Goal: Communication & Community: Answer question/provide support

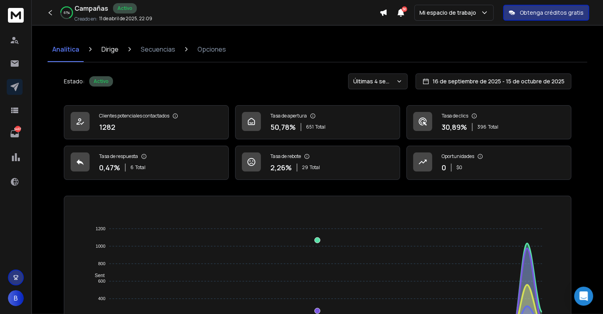
click at [108, 55] on link "Dirige" at bounding box center [110, 48] width 27 height 25
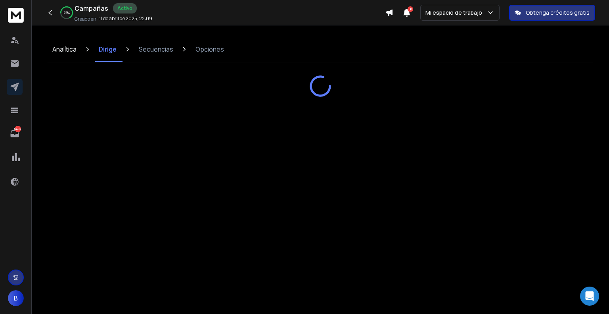
click at [73, 52] on font "Analítica" at bounding box center [64, 49] width 24 height 9
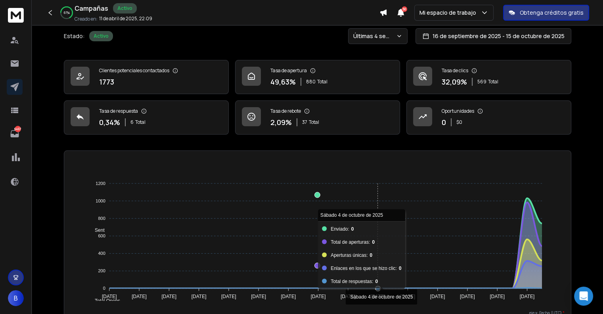
scroll to position [46, 0]
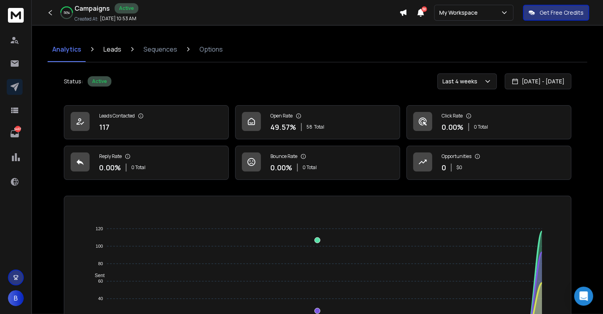
click at [110, 46] on p "Leads" at bounding box center [113, 49] width 18 height 10
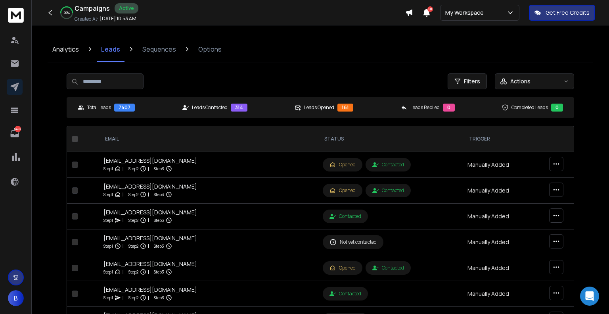
click at [67, 47] on p "Analytics" at bounding box center [65, 49] width 27 height 10
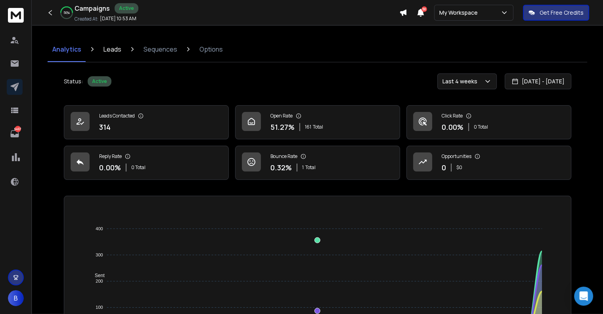
click at [107, 50] on p "Leads" at bounding box center [113, 49] width 18 height 10
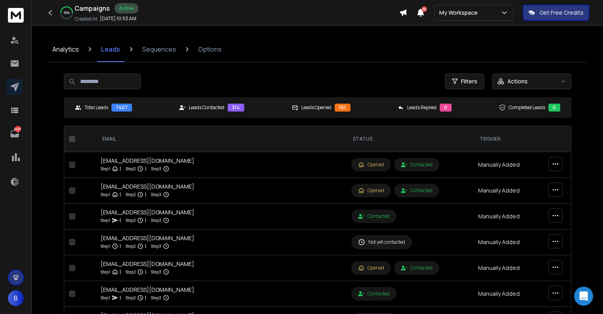
click at [65, 46] on p "Analytics" at bounding box center [65, 49] width 27 height 10
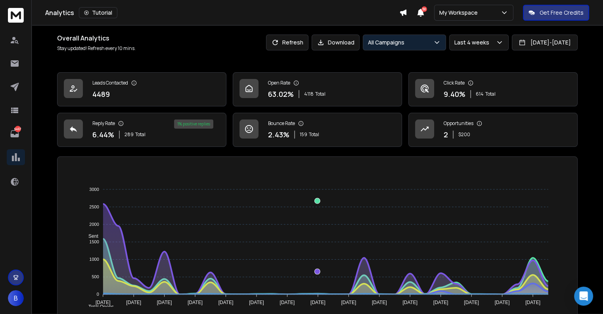
click at [387, 40] on div "All Campaigns" at bounding box center [404, 42] width 73 height 8
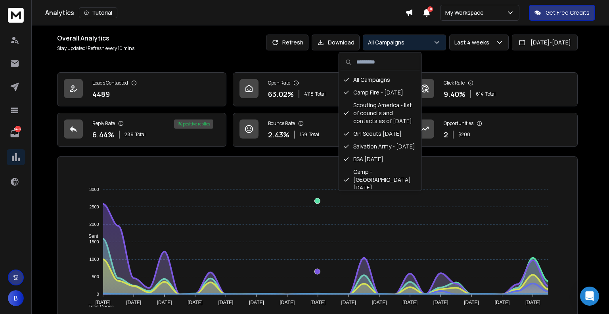
click at [433, 44] on icon at bounding box center [437, 42] width 8 height 8
click at [455, 41] on p "Last 4 weeks" at bounding box center [474, 42] width 38 height 8
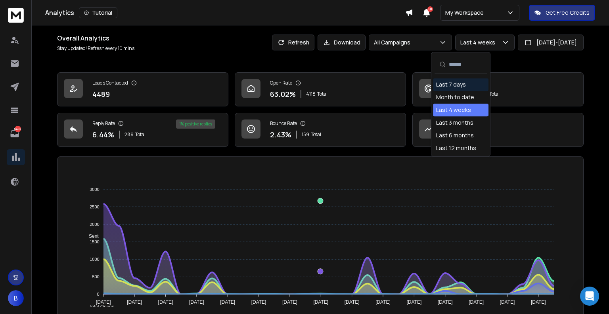
click at [461, 85] on div "Last 7 days" at bounding box center [451, 85] width 30 height 8
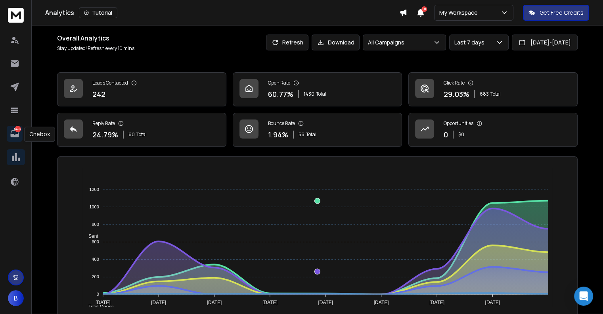
click at [19, 127] on p "6497" at bounding box center [18, 129] width 6 height 6
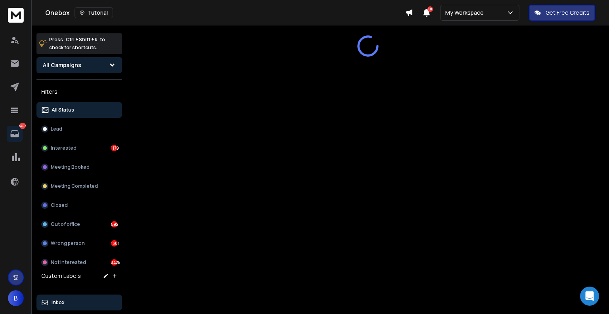
click at [112, 69] on button "All Campaigns" at bounding box center [79, 65] width 86 height 16
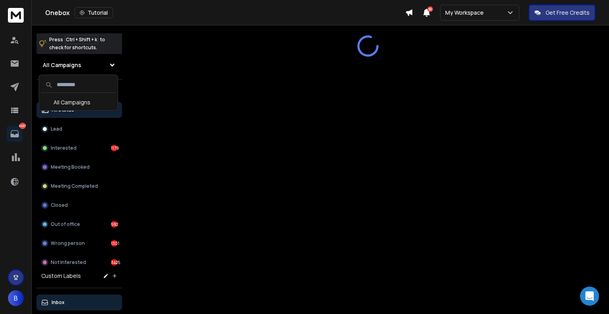
click at [98, 85] on input at bounding box center [78, 85] width 75 height 16
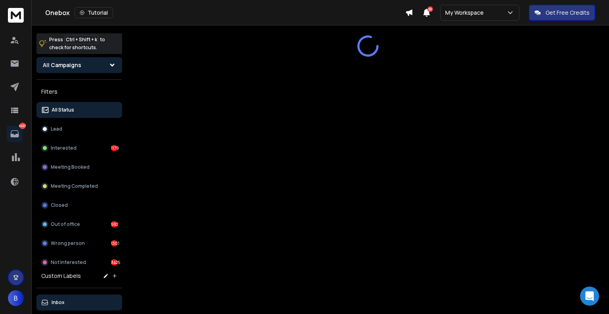
click at [79, 67] on h1 "All Campaigns" at bounding box center [62, 65] width 38 height 8
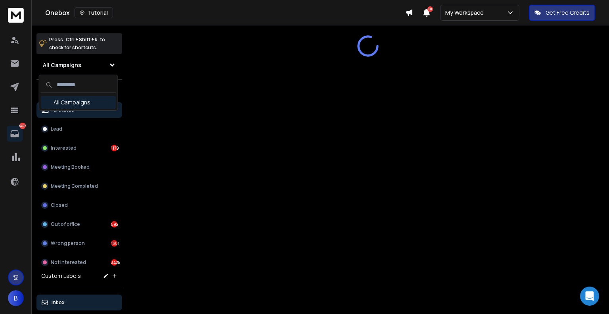
click at [68, 103] on div "All Campaigns" at bounding box center [78, 102] width 75 height 13
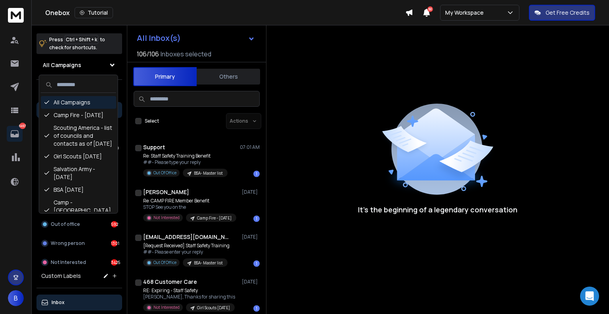
click at [65, 101] on div "All Campaigns" at bounding box center [78, 102] width 75 height 13
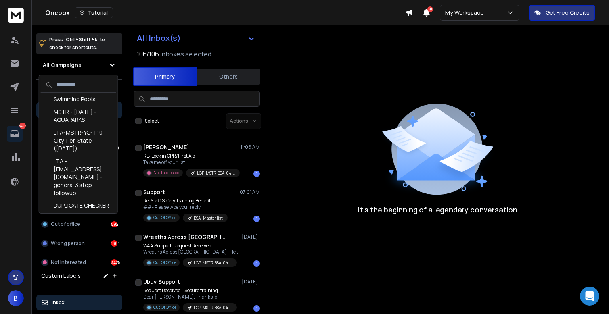
scroll to position [1668, 0]
click at [81, 86] on div "LGP-MSTR-BSA-04-11-2025-1/2" at bounding box center [78, 76] width 75 height 21
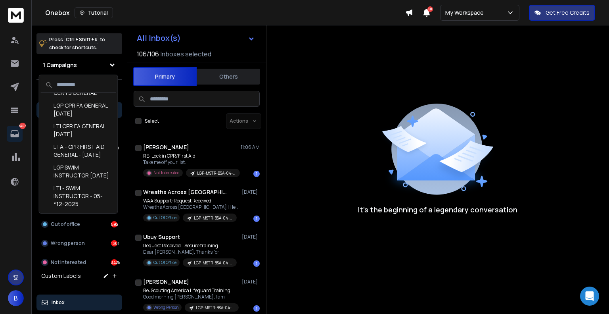
scroll to position [873, 0]
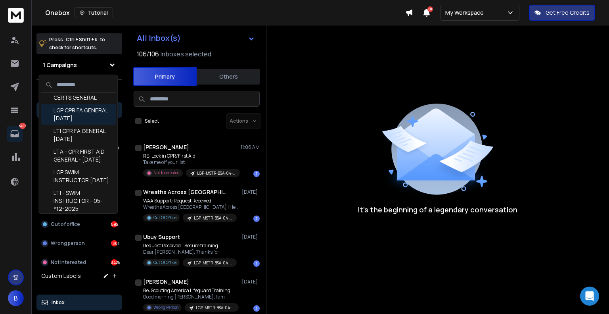
click at [86, 125] on div "LGP CPR FA GENERAL [DATE]" at bounding box center [78, 114] width 75 height 21
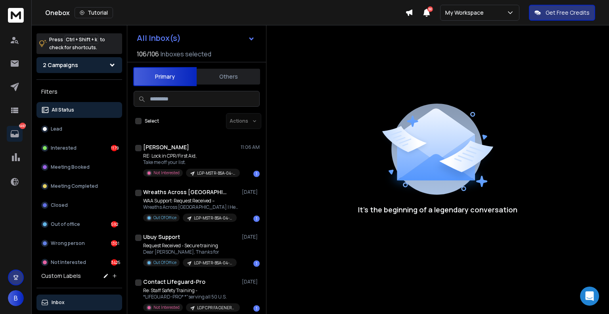
click at [110, 69] on button "2 Campaigns" at bounding box center [79, 65] width 86 height 16
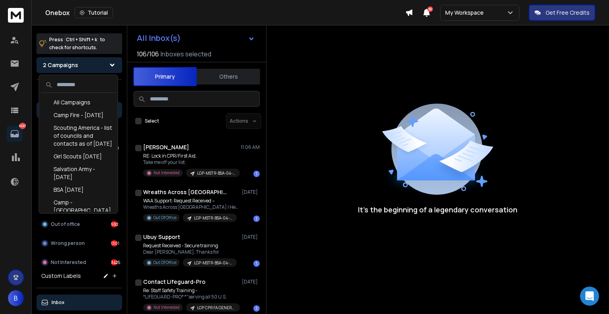
click at [110, 69] on button "2 Campaigns" at bounding box center [79, 65] width 86 height 16
click at [81, 67] on button "2 Campaigns" at bounding box center [79, 65] width 86 height 16
click at [313, 65] on div "It’s the beginning of a legendary conversation" at bounding box center [438, 158] width 343 height 267
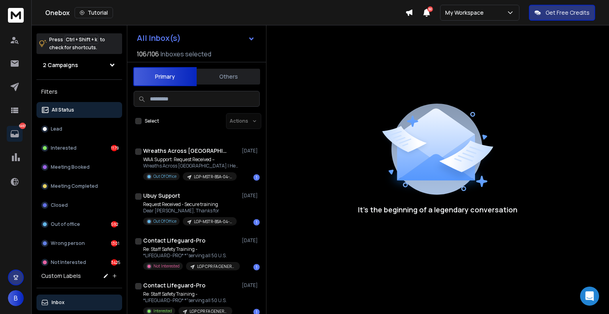
scroll to position [0, 0]
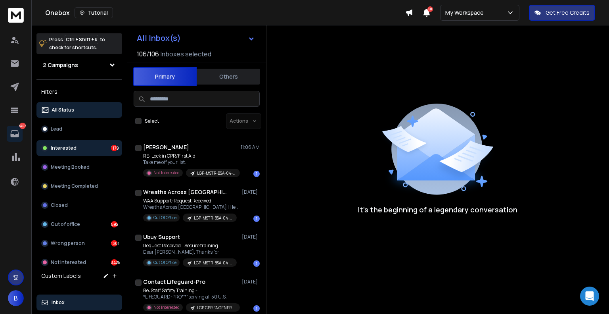
click at [61, 145] on p "Interested" at bounding box center [64, 148] width 26 height 6
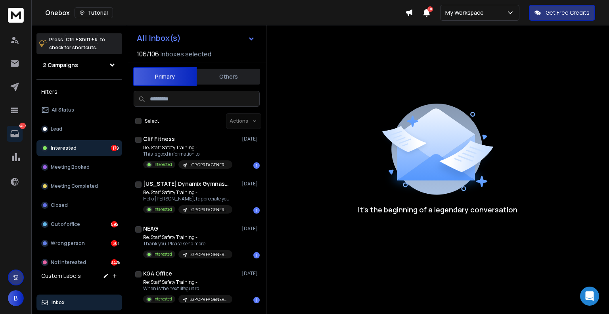
scroll to position [3204, 0]
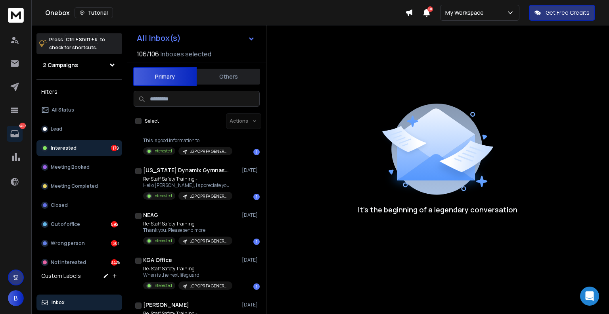
click at [255, 121] on div "Actions" at bounding box center [243, 121] width 35 height 16
click at [239, 119] on div "Actions" at bounding box center [243, 121] width 35 height 16
click at [144, 163] on button "SELECT THIS PAGE" at bounding box center [144, 164] width 6 height 6
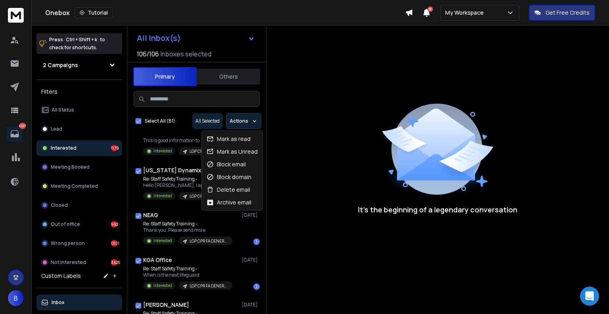
click at [253, 119] on icon "button" at bounding box center [254, 121] width 6 height 6
click at [281, 123] on div "It’s the beginning of a legendary conversation" at bounding box center [438, 158] width 343 height 267
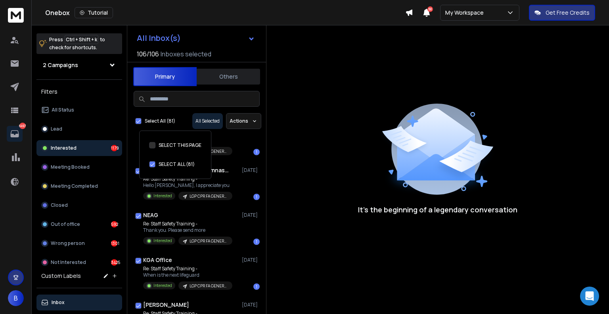
click at [140, 119] on button "SELECT THIS PAGE" at bounding box center [138, 121] width 6 height 6
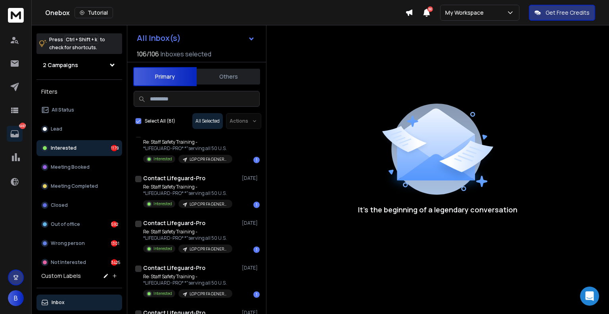
scroll to position [0, 0]
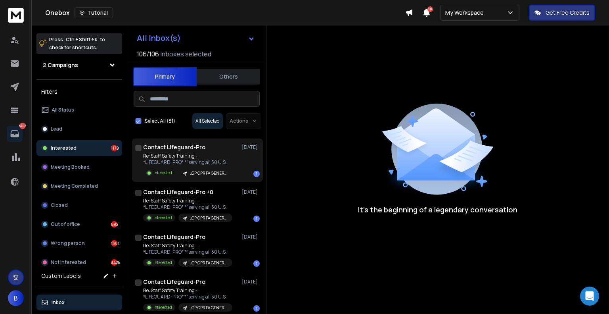
click at [207, 160] on p "*LIFEGUARD-PRO* *"serving all 50 U.S." at bounding box center [187, 162] width 89 height 6
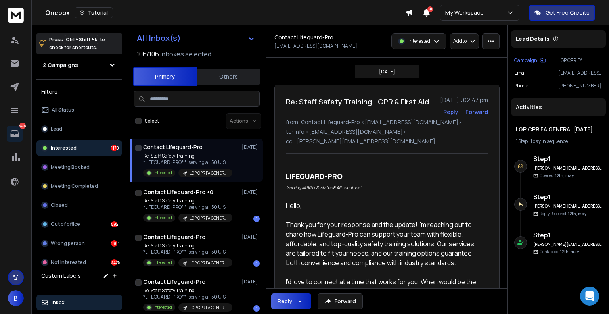
click at [402, 75] on div "[DATE]" at bounding box center [387, 71] width 64 height 13
click at [392, 73] on p "[DATE]" at bounding box center [387, 72] width 16 height 6
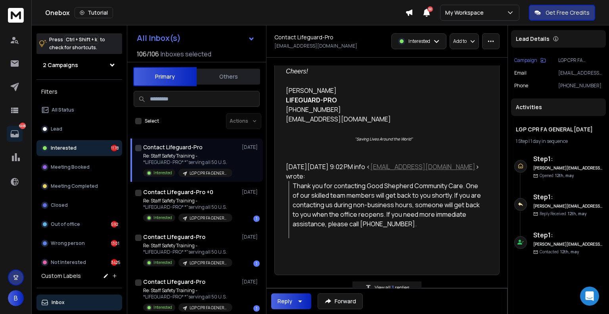
scroll to position [320, 0]
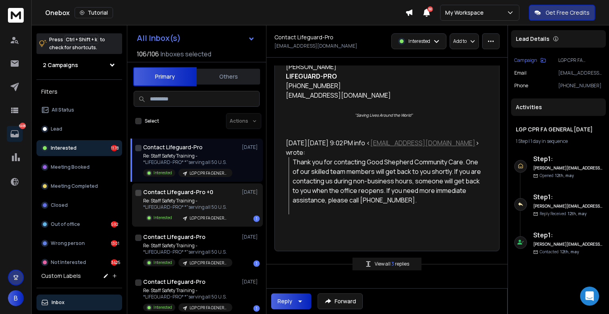
click at [203, 192] on h1 "Contact Lifeguard-Pro +0" at bounding box center [178, 192] width 70 height 8
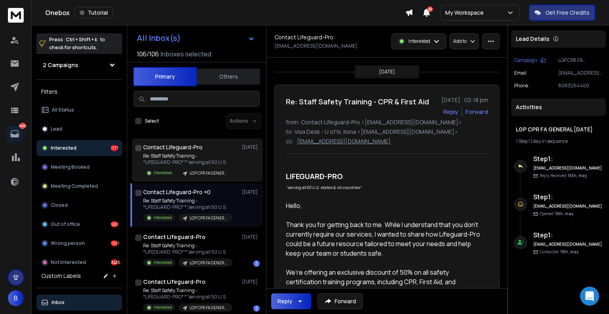
click at [202, 145] on div "Contact Lifeguard-Pro [DATE]" at bounding box center [201, 147] width 117 height 8
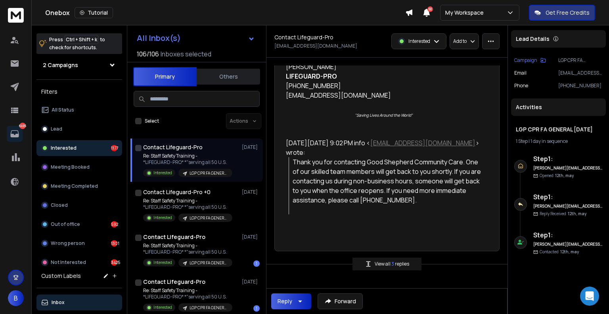
click at [390, 264] on p "View all 3 replies" at bounding box center [392, 264] width 35 height 6
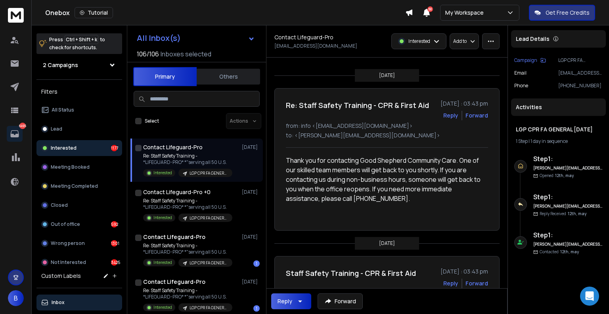
scroll to position [675, 0]
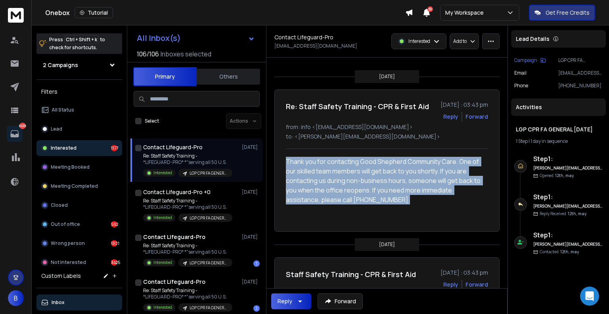
drag, startPoint x: 406, startPoint y: 207, endPoint x: 287, endPoint y: 161, distance: 127.4
click at [287, 161] on div "Thank you for contacting Good Shepherd Community Care. One of our skilled team …" at bounding box center [387, 188] width 202 height 63
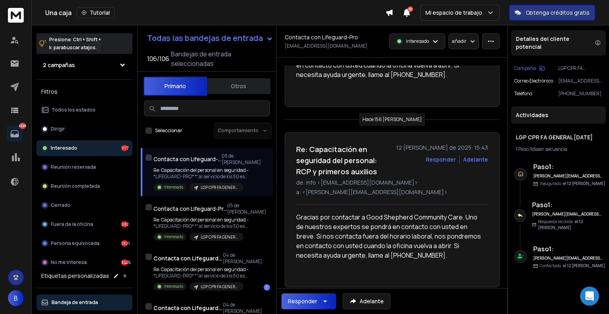
scroll to position [718, 0]
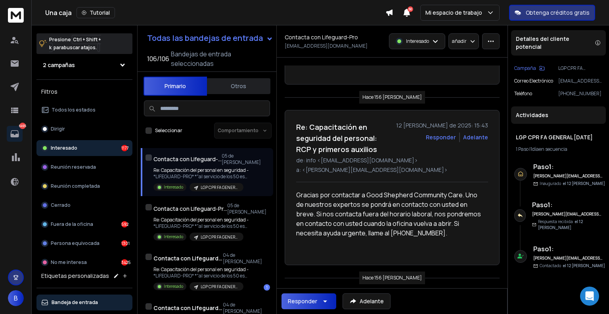
click at [202, 157] on font "Contacta con Lifeguard-Pro" at bounding box center [191, 159] width 74 height 8
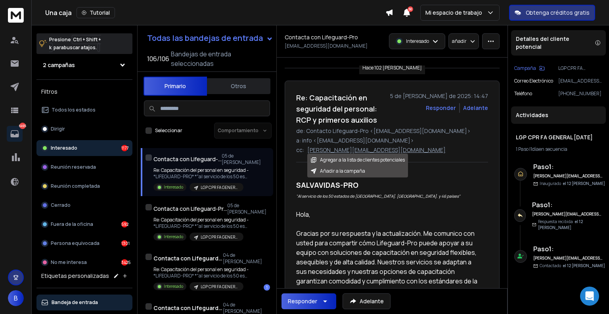
scroll to position [0, 0]
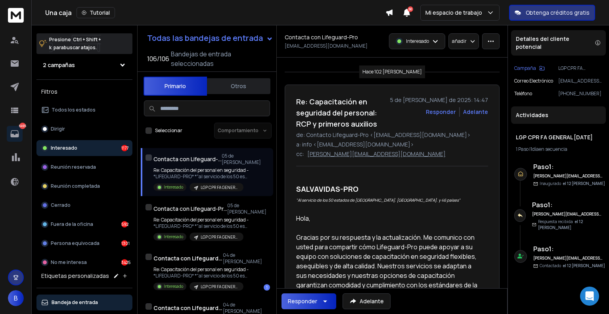
click at [151, 155] on button "button" at bounding box center [149, 157] width 6 height 6
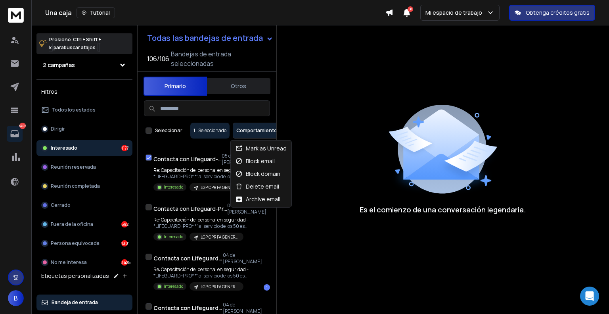
click at [242, 135] on button "Comportamiento" at bounding box center [262, 131] width 58 height 16
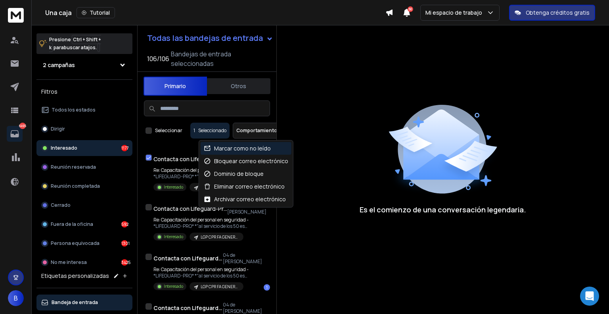
click at [241, 143] on div "Marcar como no leído" at bounding box center [246, 148] width 91 height 13
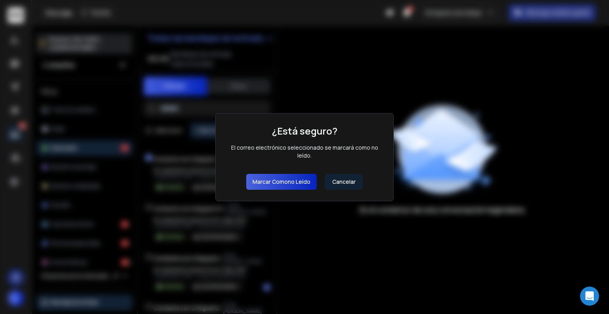
click at [298, 178] on font "no leído" at bounding box center [299, 182] width 23 height 8
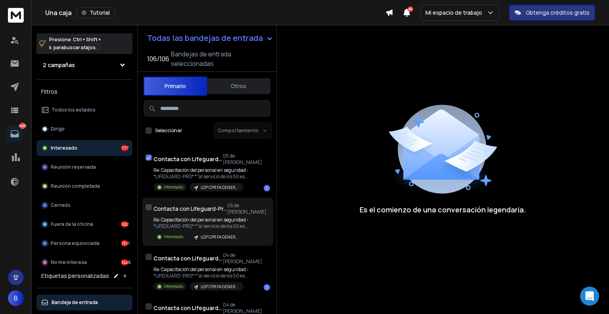
click at [212, 205] on font "Contacta con Lifeguard-Pro +0" at bounding box center [195, 209] width 82 height 8
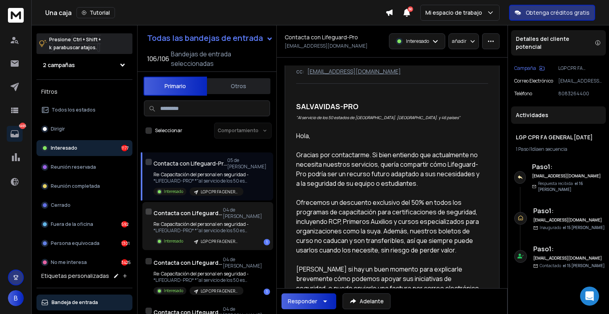
scroll to position [48, 0]
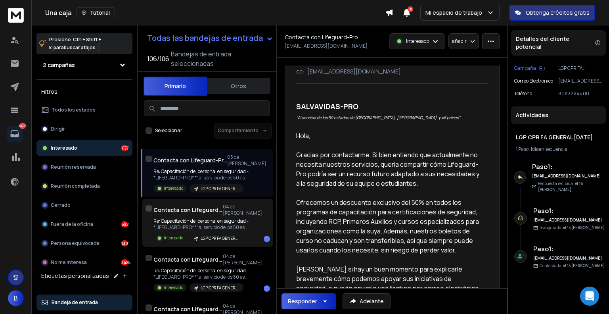
click at [227, 203] on div "Contacta con Lifeguard-Pro 04 de [PERSON_NAME] Re: Capacitación del personal en…" at bounding box center [212, 222] width 117 height 38
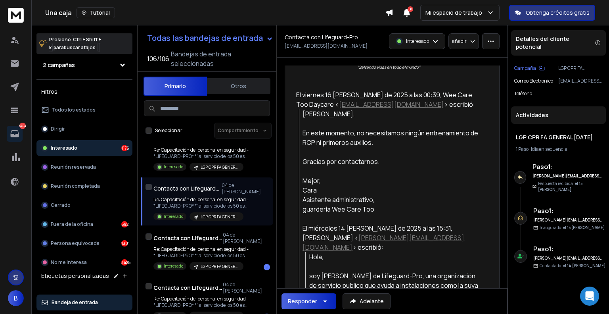
scroll to position [73, 0]
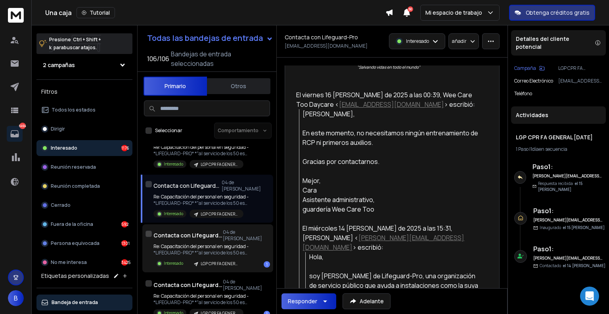
click at [223, 243] on font "Re: Capacitación del personal en seguridad -" at bounding box center [201, 246] width 95 height 7
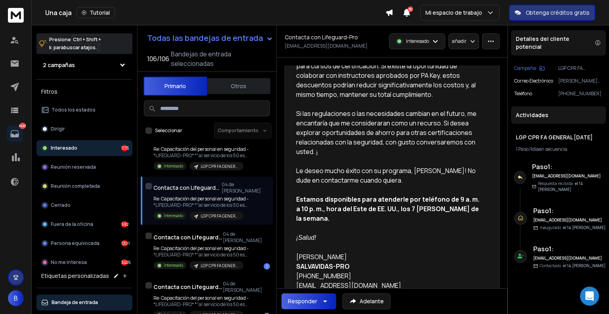
scroll to position [274, 0]
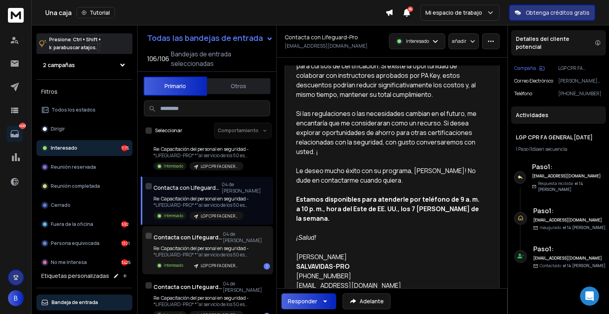
click at [212, 233] on font "Contacta con Lifeguard-Pro" at bounding box center [192, 237] width 77 height 8
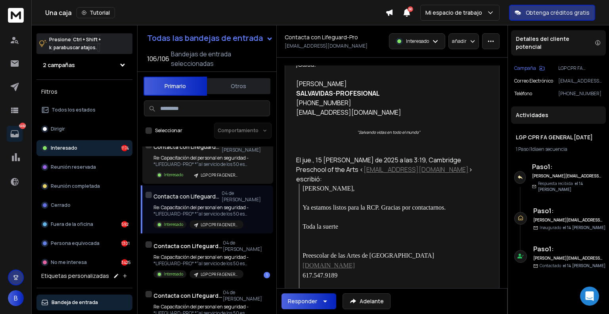
scroll to position [162, 0]
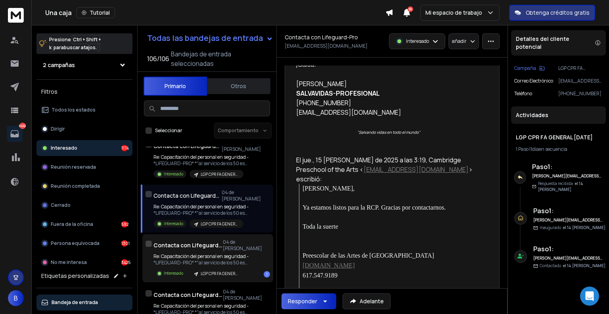
click at [189, 241] on font "Contacta con Lifeguard-Pro" at bounding box center [192, 245] width 77 height 8
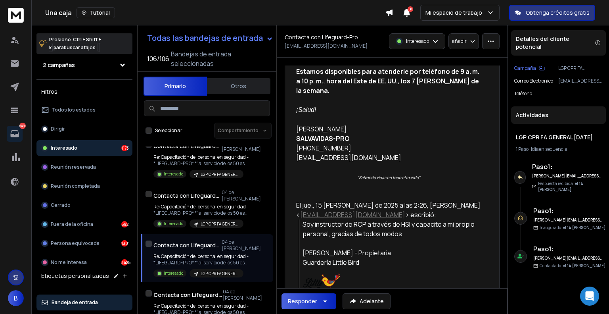
scroll to position [347, 0]
drag, startPoint x: 380, startPoint y: 213, endPoint x: 296, endPoint y: 212, distance: 83.3
click at [296, 212] on div "Re: Capacitación en seguridad del personal: RCP y primeros auxilios [DATE][PERS…" at bounding box center [392, 291] width 215 height 1109
copy font "[EMAIL_ADDRESS][DOMAIN_NAME]"
